Goal: Task Accomplishment & Management: Use online tool/utility

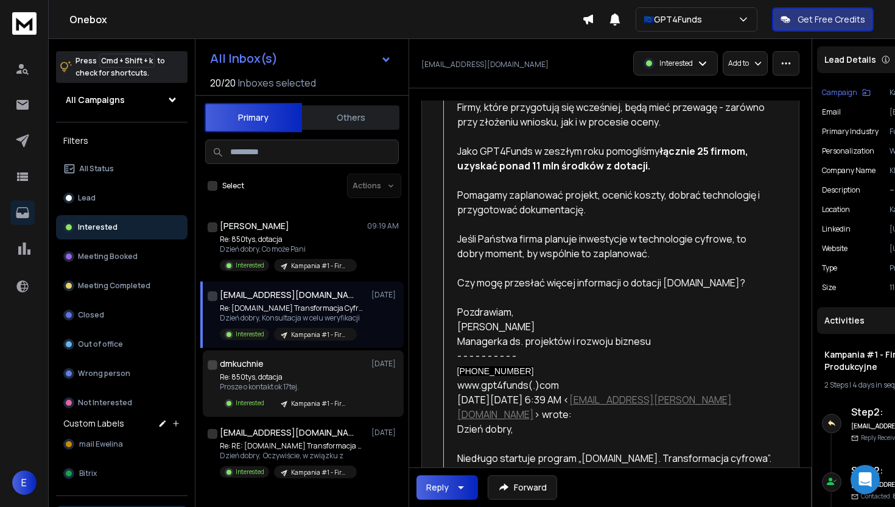
scroll to position [577, 0]
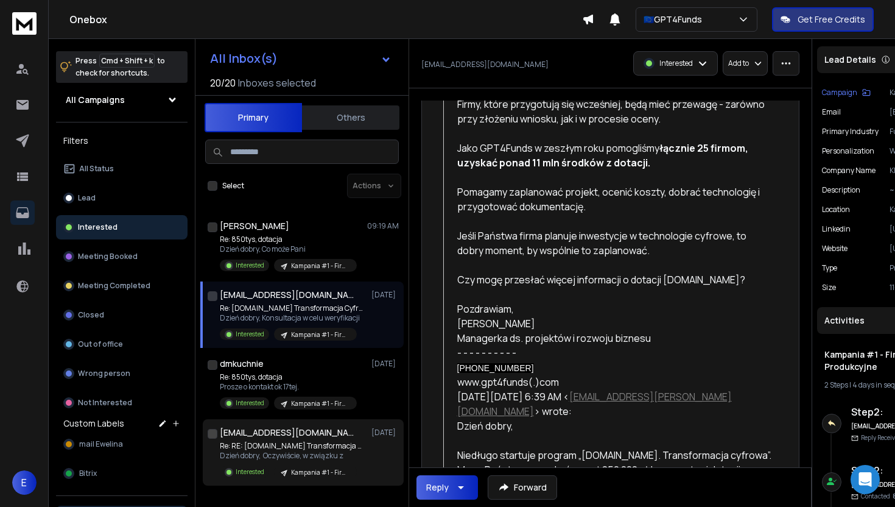
click at [262, 437] on h1 "[EMAIL_ADDRESS][DOMAIN_NAME] +1" at bounding box center [287, 432] width 134 height 12
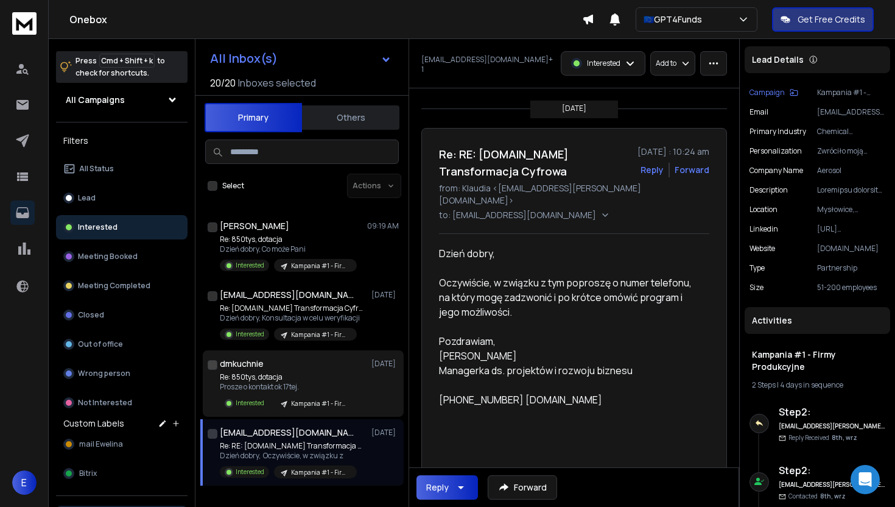
scroll to position [2, 0]
click at [252, 373] on p "Re: 850tys, dotacja" at bounding box center [288, 377] width 137 height 10
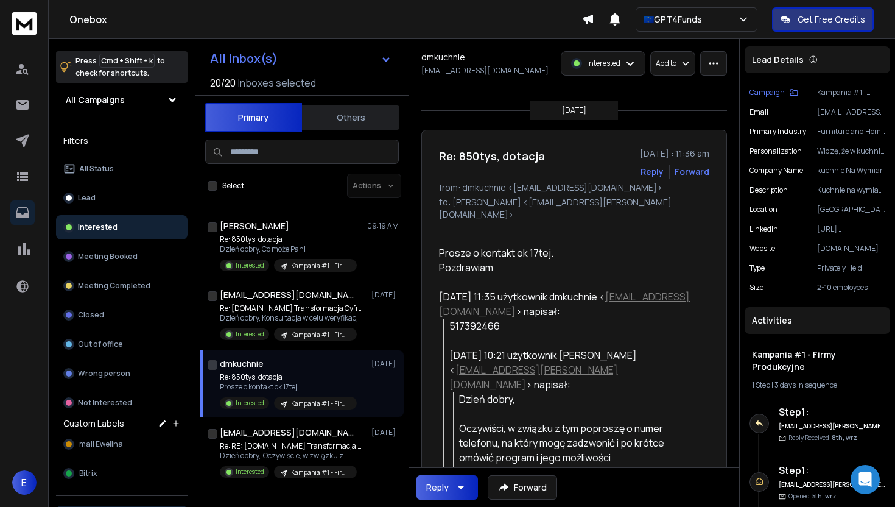
scroll to position [105, 0]
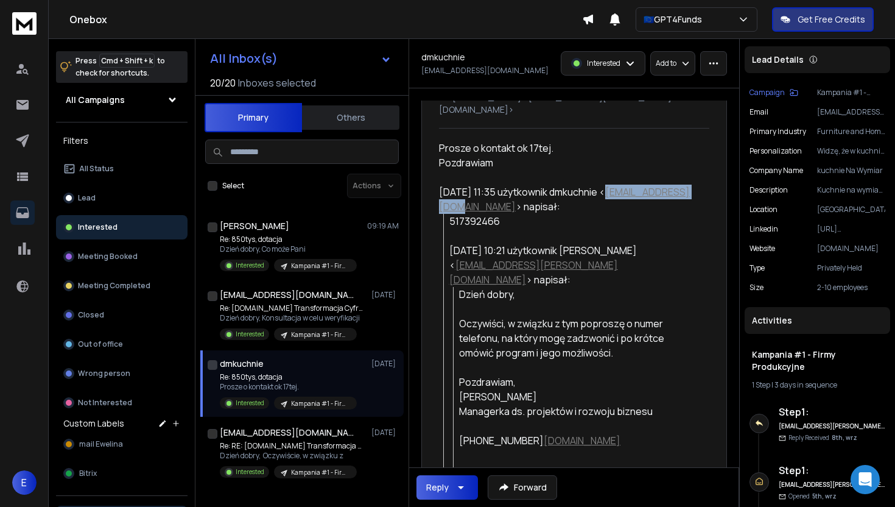
drag, startPoint x: 551, startPoint y: 194, endPoint x: 445, endPoint y: 192, distance: 106.0
click at [446, 193] on div "[DATE] 11:35 użytkownik dmkuchnie < [EMAIL_ADDRESS][DOMAIN_NAME] > napisał:" at bounding box center [569, 199] width 261 height 29
copy link "[EMAIL_ADDRESS][DOMAIN_NAME]"
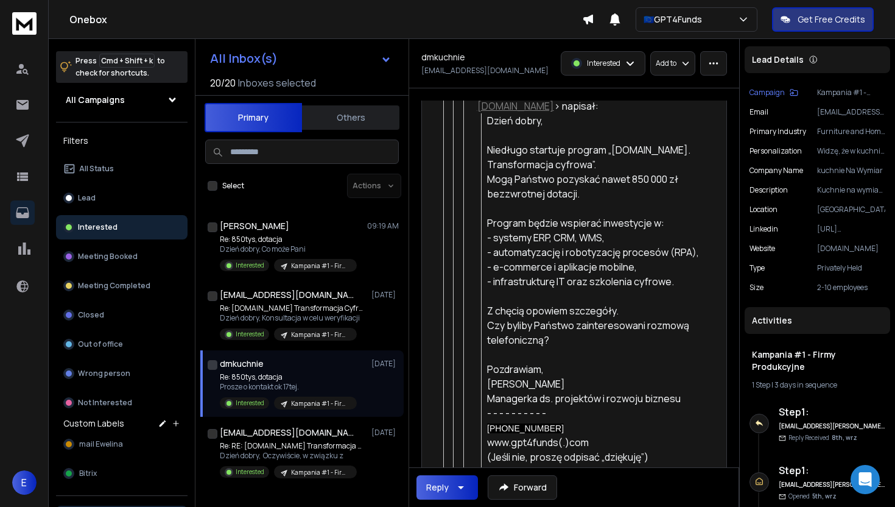
scroll to position [0, 0]
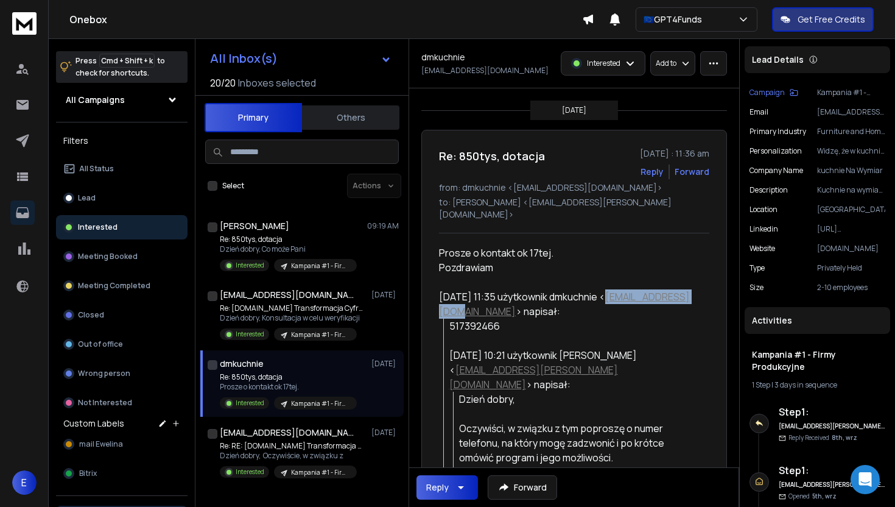
click at [609, 58] on p "Interested" at bounding box center [603, 63] width 33 height 10
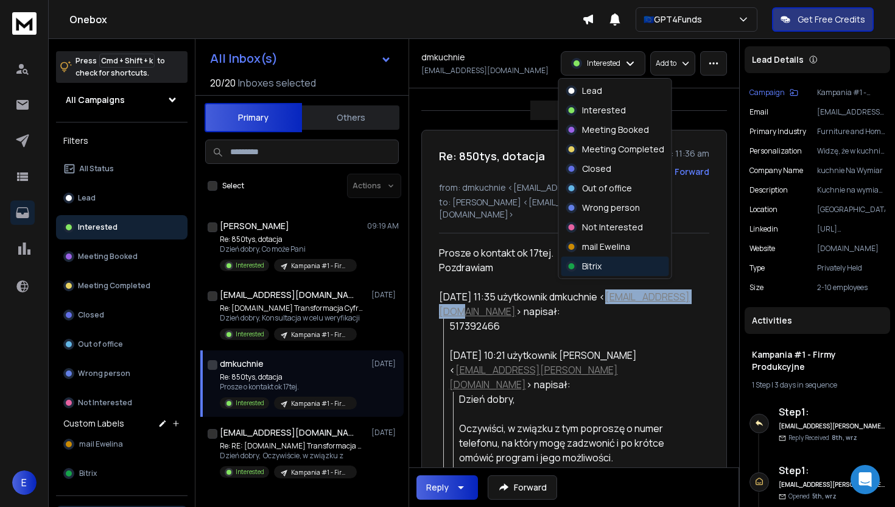
click at [605, 266] on div "Bitrix" at bounding box center [615, 265] width 108 height 19
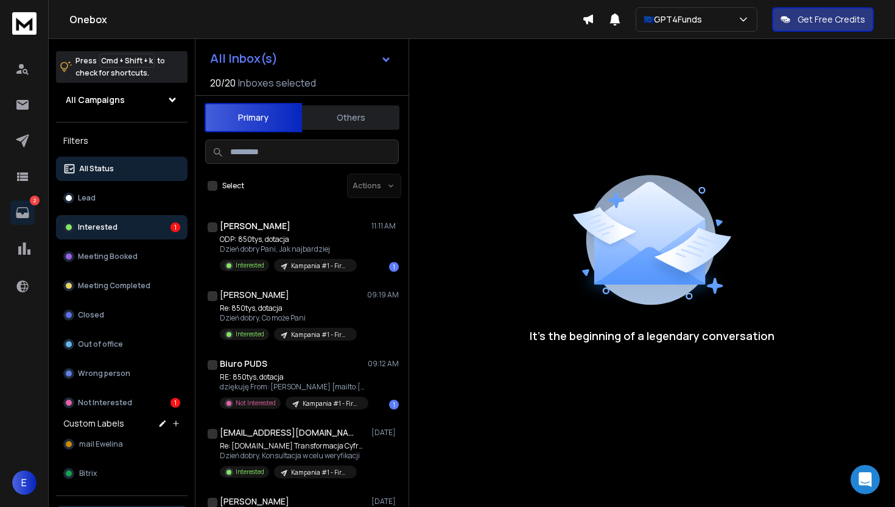
click at [111, 227] on p "Interested" at bounding box center [98, 227] width 40 height 10
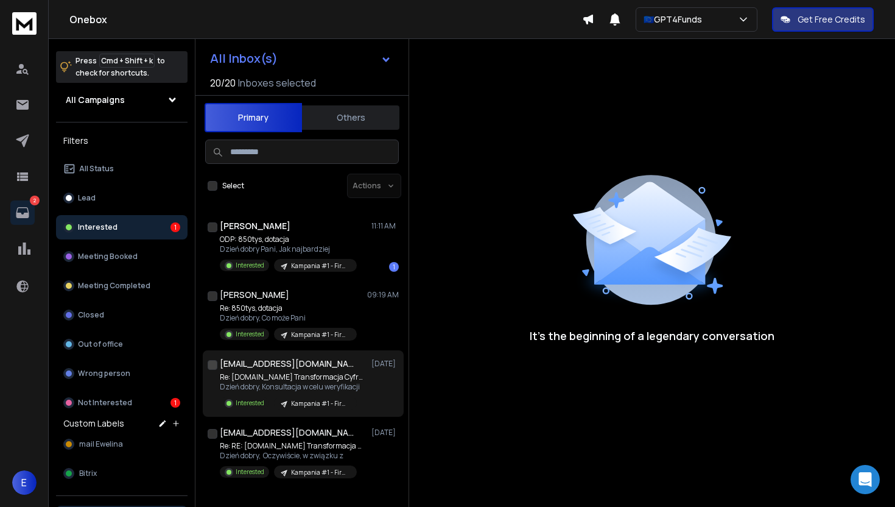
click at [288, 367] on h1 "[EMAIL_ADDRESS][DOMAIN_NAME]" at bounding box center [287, 363] width 134 height 12
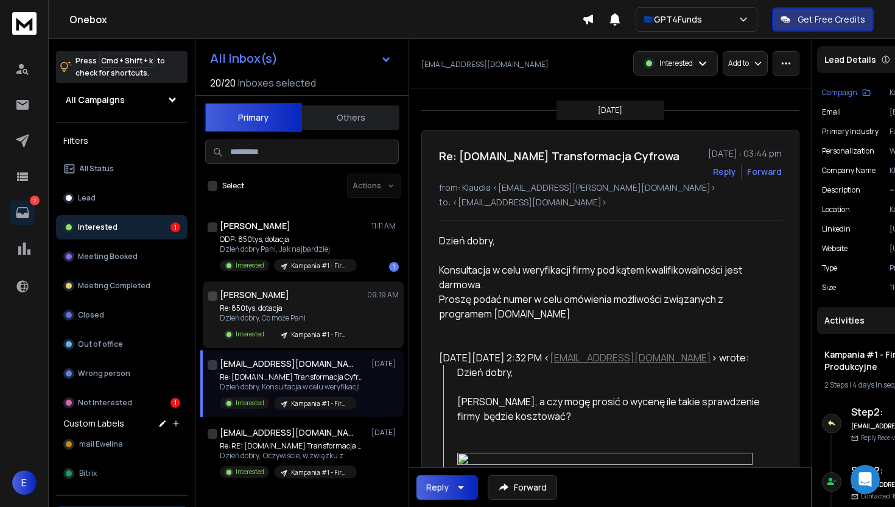
click at [308, 308] on p "Re: 850tys, dotacja" at bounding box center [288, 308] width 137 height 10
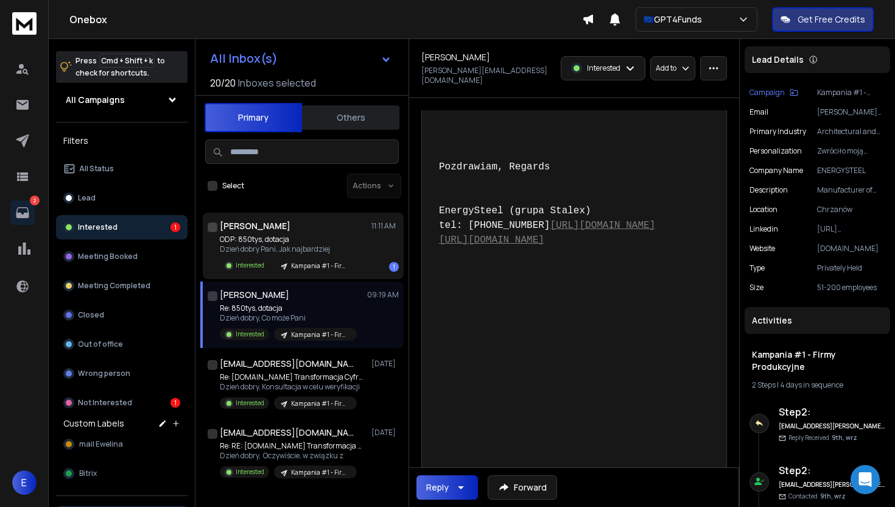
scroll to position [284, 0]
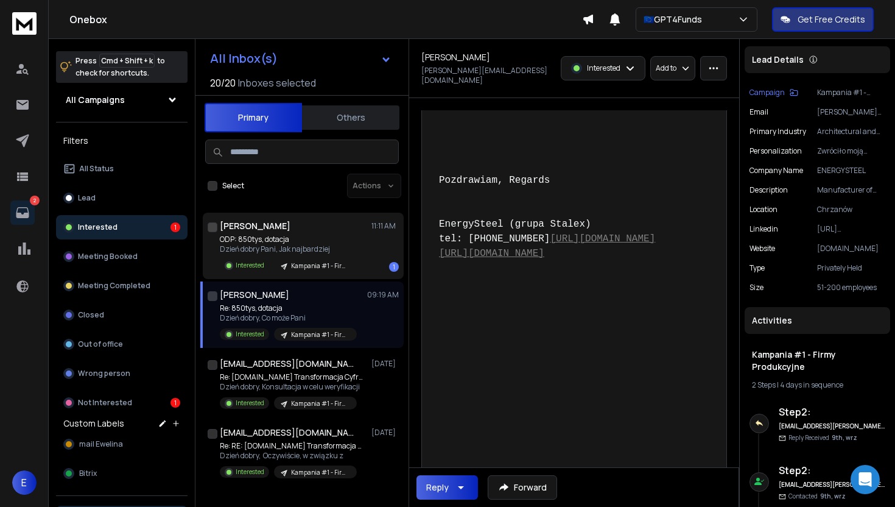
click at [272, 246] on p "Dzień dobry Pani, Jak najbardziej" at bounding box center [288, 249] width 137 height 10
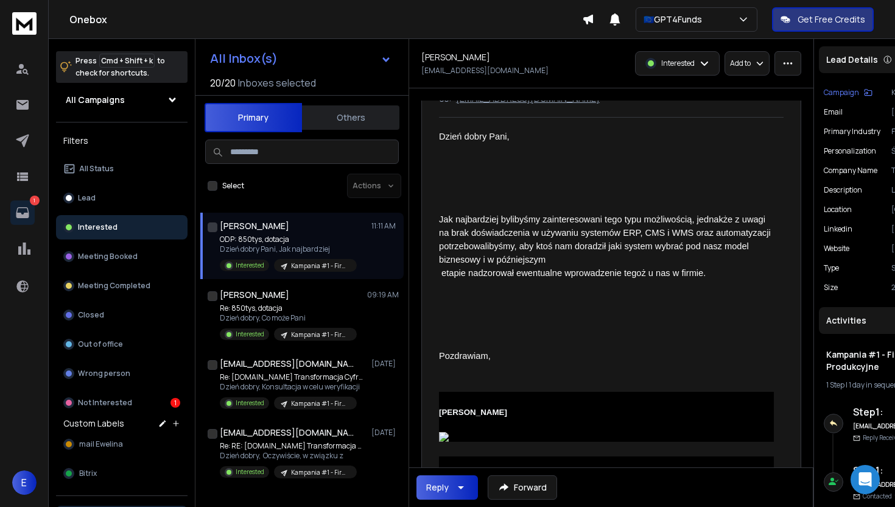
scroll to position [128, 0]
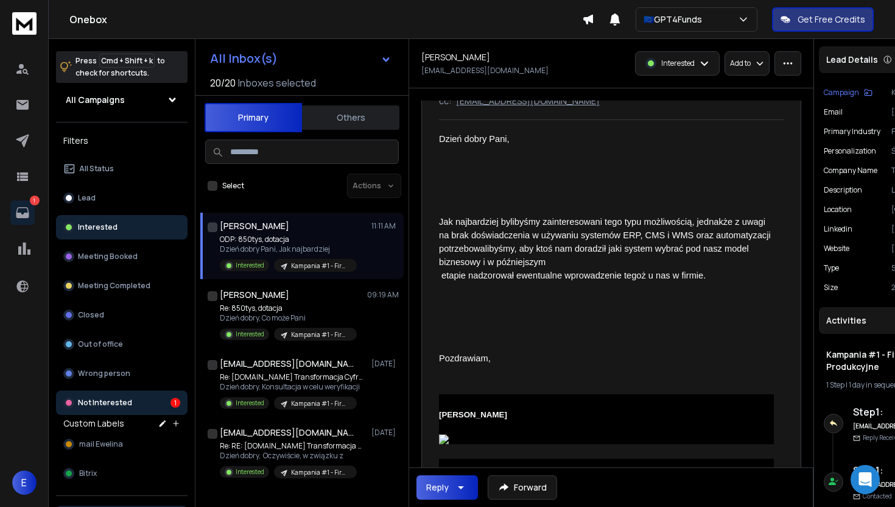
click at [103, 403] on p "Not Interested" at bounding box center [105, 403] width 54 height 10
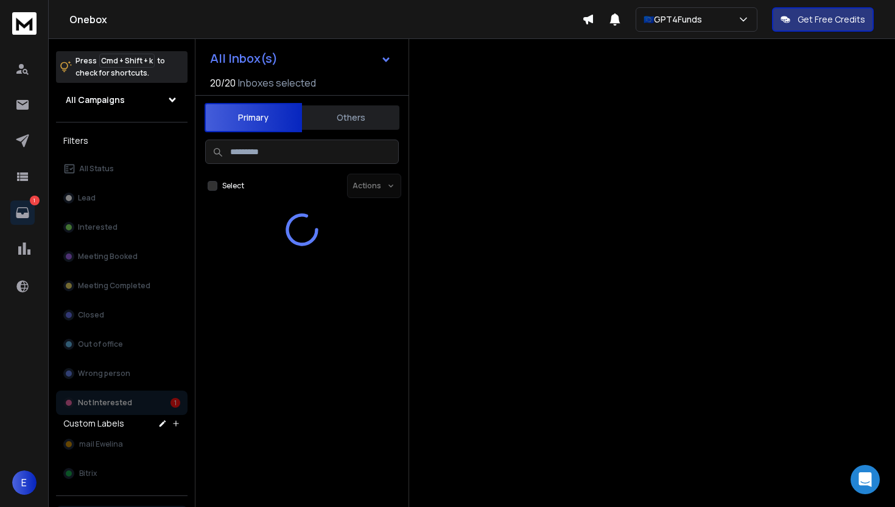
scroll to position [0, 0]
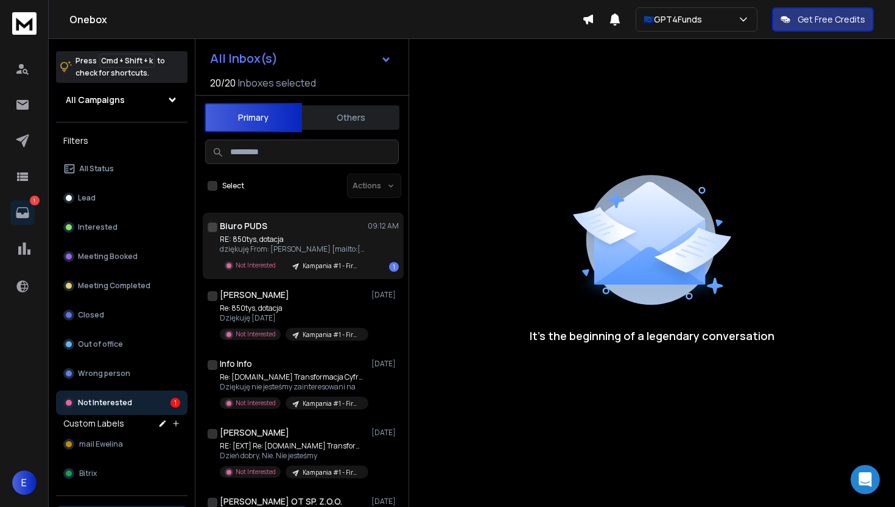
click at [273, 239] on p "RE: 850tys, dotacja" at bounding box center [293, 239] width 146 height 10
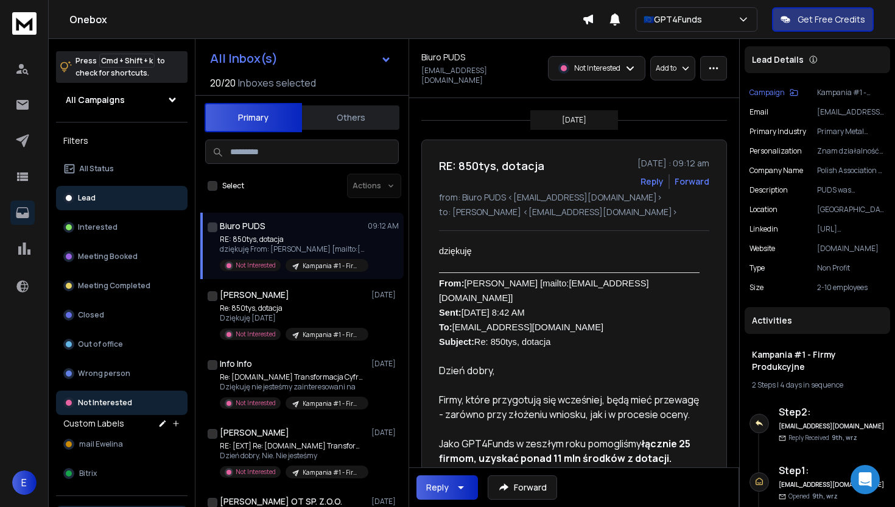
click at [128, 197] on button "Lead" at bounding box center [122, 198] width 132 height 24
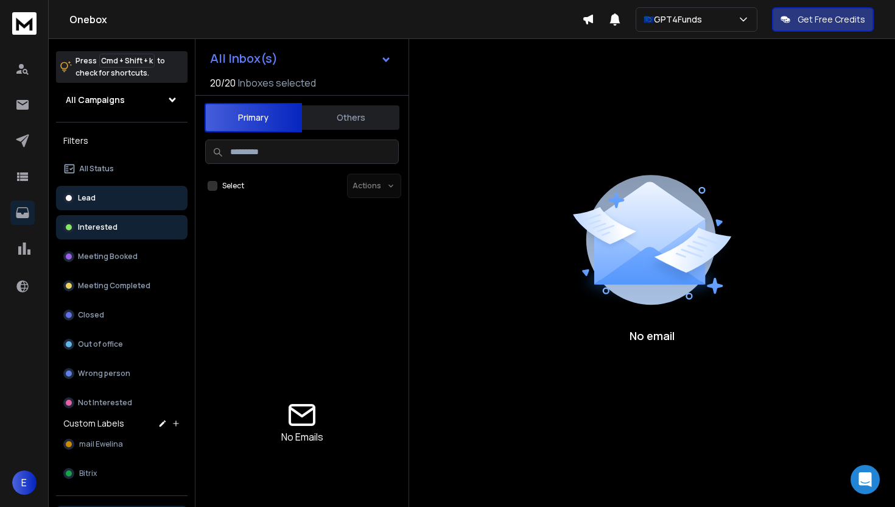
click at [113, 224] on p "Interested" at bounding box center [98, 227] width 40 height 10
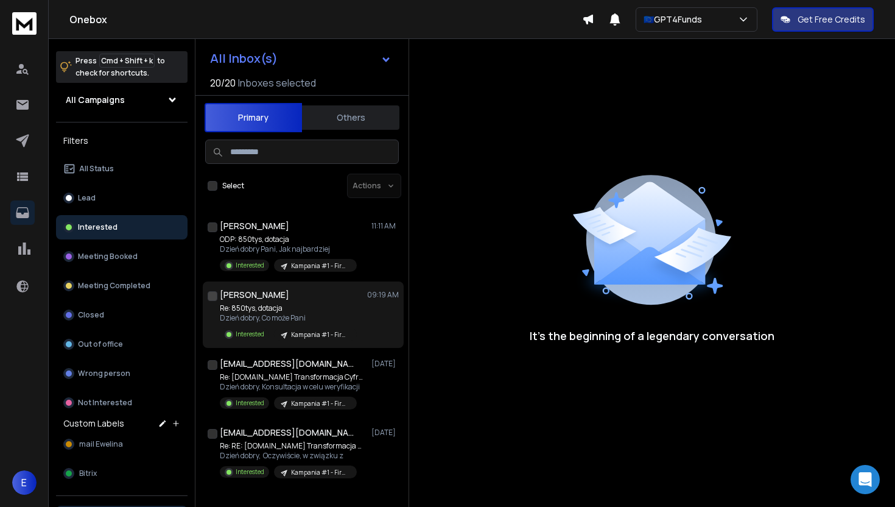
click at [286, 307] on p "Re: 850tys, dotacja" at bounding box center [288, 308] width 137 height 10
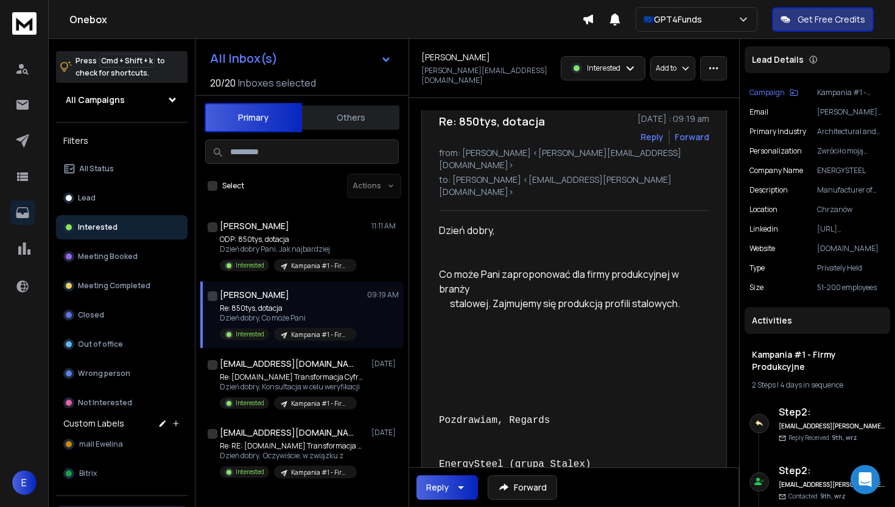
scroll to position [108, 0]
